Goal: Information Seeking & Learning: Check status

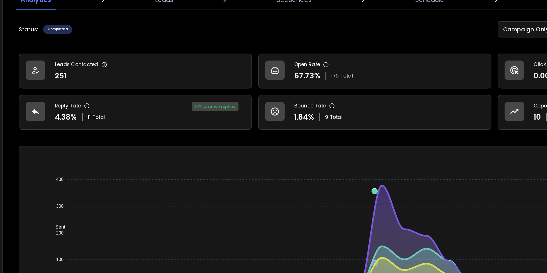
scroll to position [23, 0]
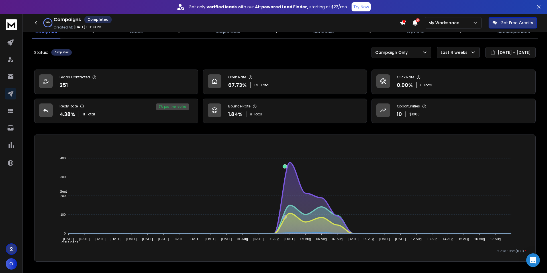
click at [173, 106] on div "91 % positive replies" at bounding box center [172, 106] width 33 height 7
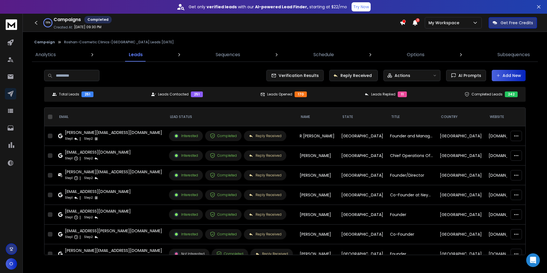
click at [136, 54] on p "Leads" at bounding box center [136, 54] width 14 height 7
click at [40, 54] on p "Analytics" at bounding box center [45, 54] width 21 height 7
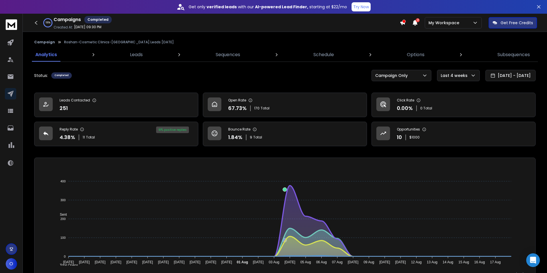
click at [178, 131] on div "91 % positive replies" at bounding box center [172, 129] width 33 height 7
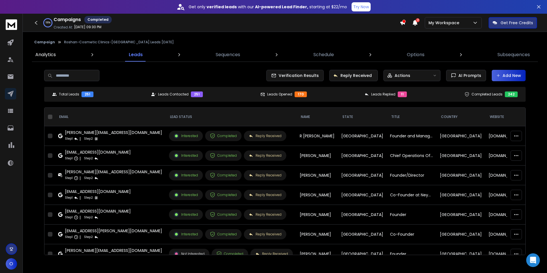
click at [47, 56] on p "Analytics" at bounding box center [45, 54] width 21 height 7
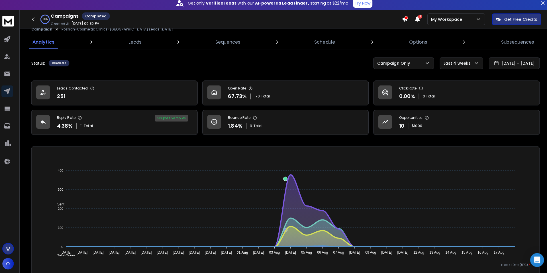
scroll to position [11, 0]
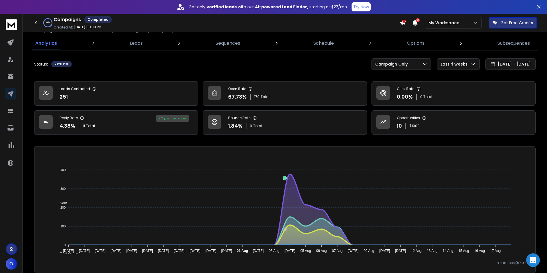
click at [167, 115] on div "91 % positive replies" at bounding box center [172, 118] width 33 height 7
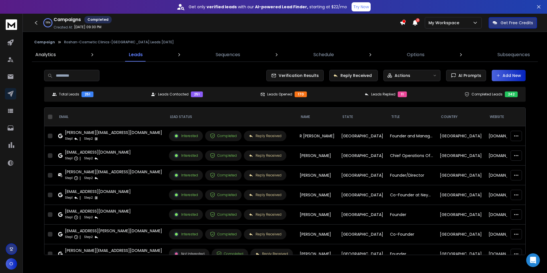
click at [46, 52] on p "Analytics" at bounding box center [45, 54] width 21 height 7
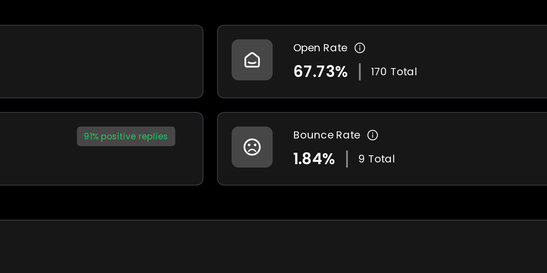
click at [167, 132] on div "91 % positive replies" at bounding box center [172, 129] width 33 height 7
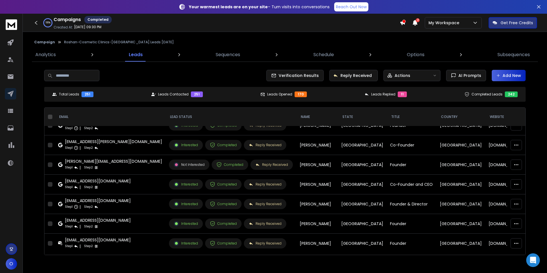
scroll to position [92, 0]
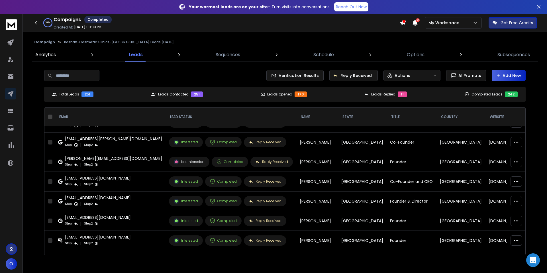
click at [50, 60] on link "Analytics" at bounding box center [45, 55] width 27 height 14
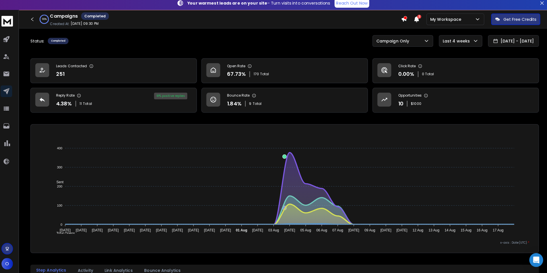
scroll to position [34, 0]
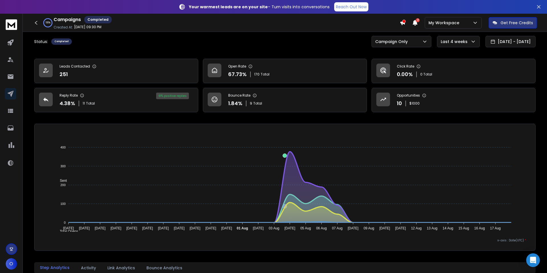
click at [180, 97] on div "91 % positive replies" at bounding box center [172, 96] width 33 height 7
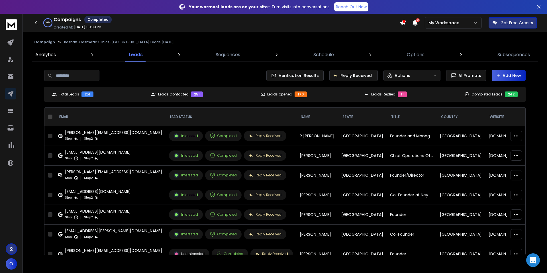
click at [38, 54] on p "Analytics" at bounding box center [45, 54] width 21 height 7
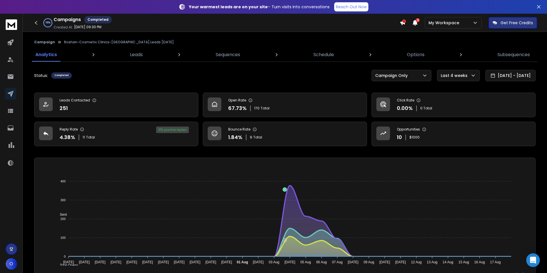
drag, startPoint x: 169, startPoint y: 41, endPoint x: 192, endPoint y: 41, distance: 22.8
click at [191, 41] on div "Campaign Roshan-Cosmetic Clinics-[GEOGRAPHIC_DATA] Leads [DATE]" at bounding box center [285, 42] width 506 height 9
click at [192, 41] on div "Campaign Roshan-Cosmetic Clinics-[GEOGRAPHIC_DATA] Leads [DATE]" at bounding box center [285, 42] width 506 height 9
drag, startPoint x: 159, startPoint y: 43, endPoint x: 64, endPoint y: 42, distance: 94.9
click at [64, 42] on div "Campaign Roshan-Cosmetic Clinics-[GEOGRAPHIC_DATA] Leads [DATE]" at bounding box center [285, 42] width 506 height 9
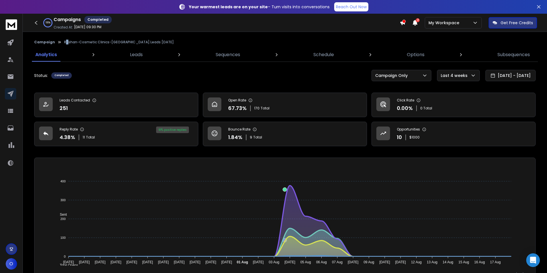
click at [65, 43] on p "Roshan-Cosmetic Clinics-[GEOGRAPHIC_DATA] Leads [DATE]" at bounding box center [119, 42] width 110 height 5
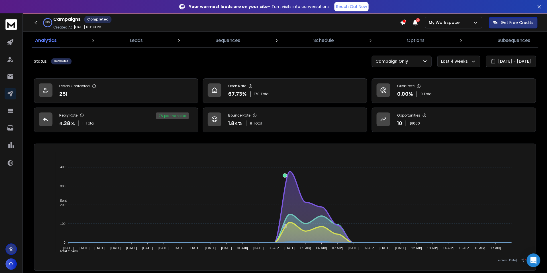
scroll to position [18, 0]
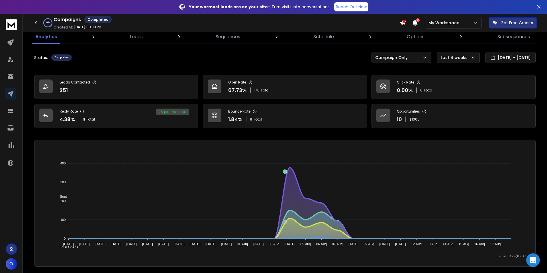
click at [174, 110] on div "91 % positive replies" at bounding box center [172, 112] width 33 height 7
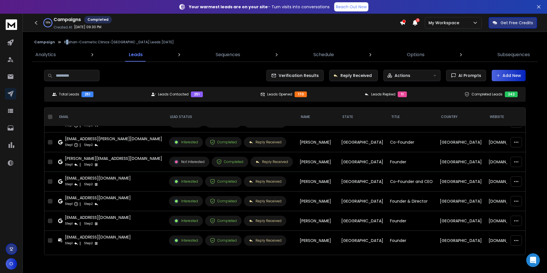
scroll to position [40, 0]
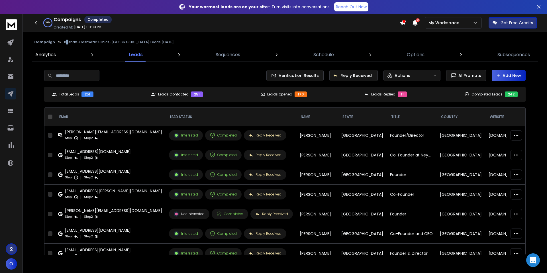
click at [46, 56] on p "Analytics" at bounding box center [45, 54] width 21 height 7
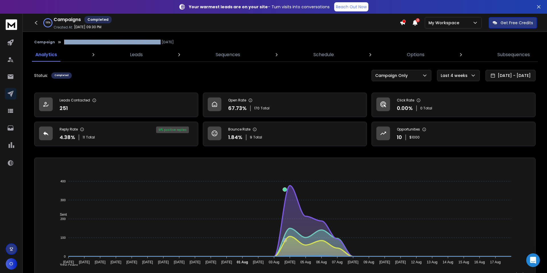
drag, startPoint x: 159, startPoint y: 42, endPoint x: 62, endPoint y: 44, distance: 97.4
click at [62, 44] on div "Campaign Roshan-Cosmetic Clinics-[GEOGRAPHIC_DATA] Leads [DATE]" at bounding box center [285, 42] width 506 height 9
click at [61, 44] on div "Campaign Roshan-Cosmetic Clinics-[GEOGRAPHIC_DATA] Leads [DATE]" at bounding box center [285, 42] width 506 height 9
drag, startPoint x: 159, startPoint y: 41, endPoint x: 62, endPoint y: 44, distance: 96.9
click at [62, 44] on div "Campaign Roshan-Cosmetic Clinics-[GEOGRAPHIC_DATA] Leads [DATE]" at bounding box center [285, 42] width 506 height 9
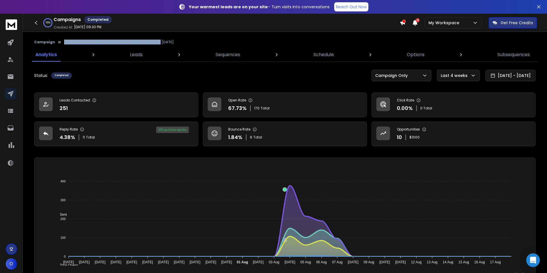
click at [64, 44] on p "Roshan-Cosmetic Clinics-[GEOGRAPHIC_DATA] Leads [DATE]" at bounding box center [119, 42] width 110 height 5
click at [177, 128] on div "91 % positive replies" at bounding box center [172, 129] width 33 height 7
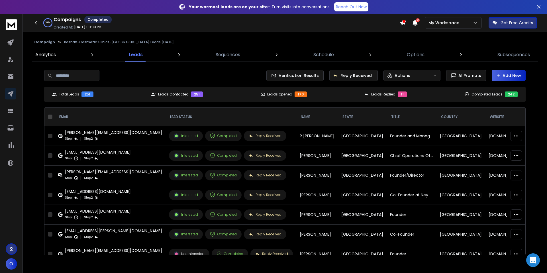
click at [38, 52] on p "Analytics" at bounding box center [45, 54] width 21 height 7
